Goal: Find specific page/section: Find specific page/section

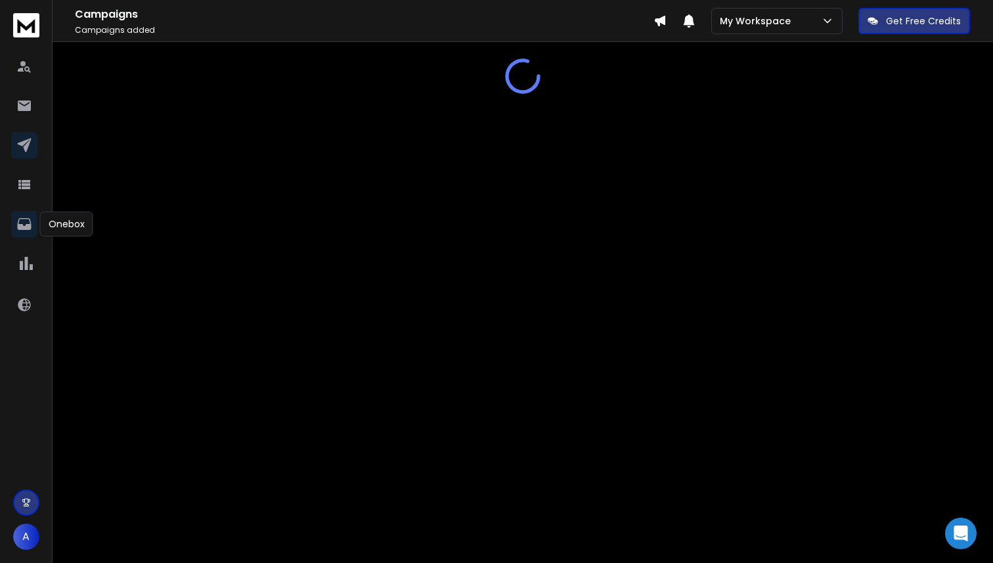
click at [28, 233] on link at bounding box center [24, 224] width 26 height 26
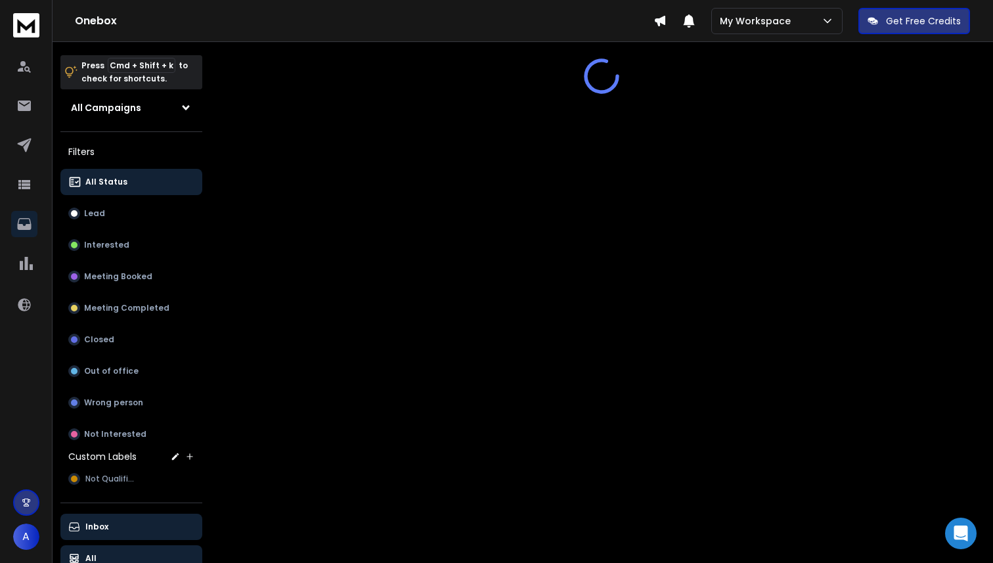
click at [152, 556] on button "All" at bounding box center [131, 558] width 142 height 26
click at [131, 552] on button "All" at bounding box center [131, 558] width 142 height 26
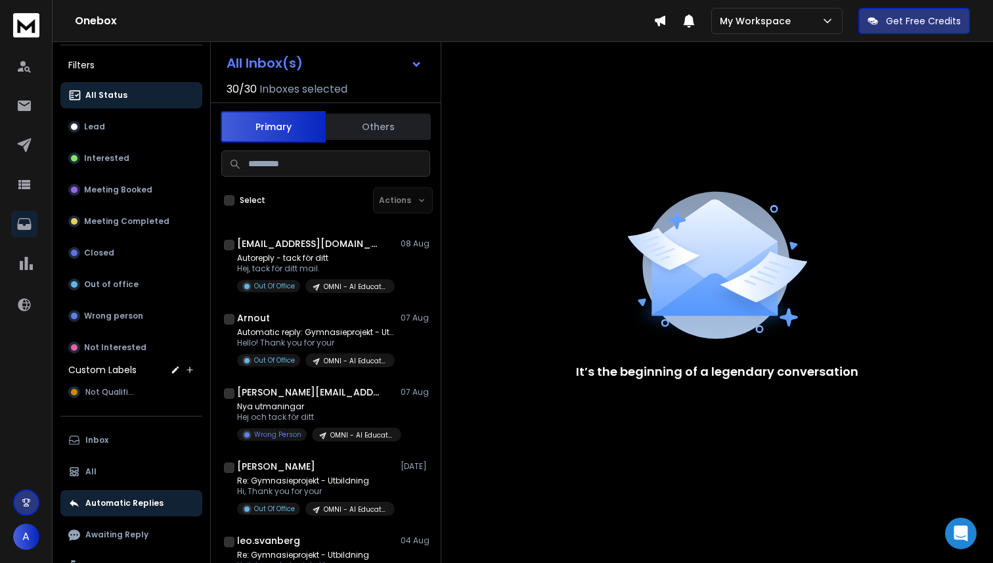
scroll to position [102, 0]
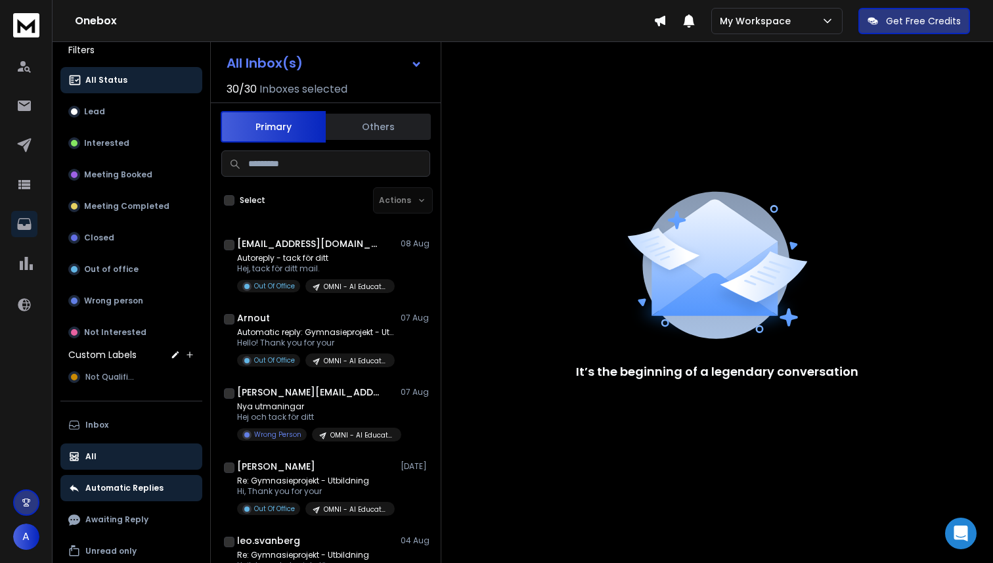
click at [137, 465] on button "All" at bounding box center [131, 456] width 142 height 26
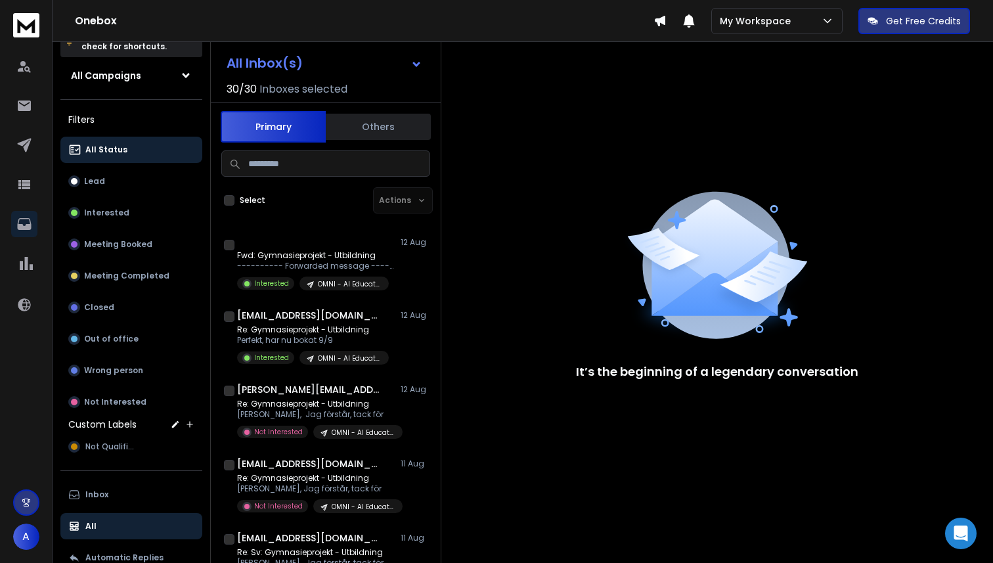
scroll to position [0, 0]
